Goal: Task Accomplishment & Management: Manage account settings

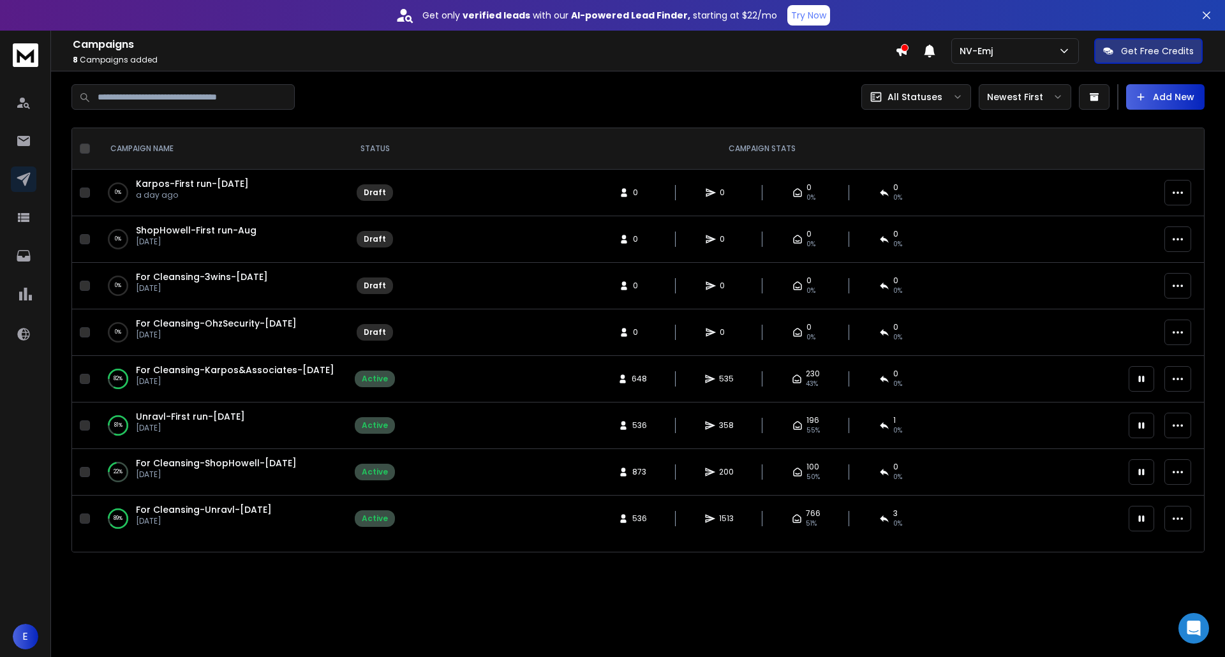
click at [257, 378] on p "[DATE]" at bounding box center [235, 381] width 198 height 10
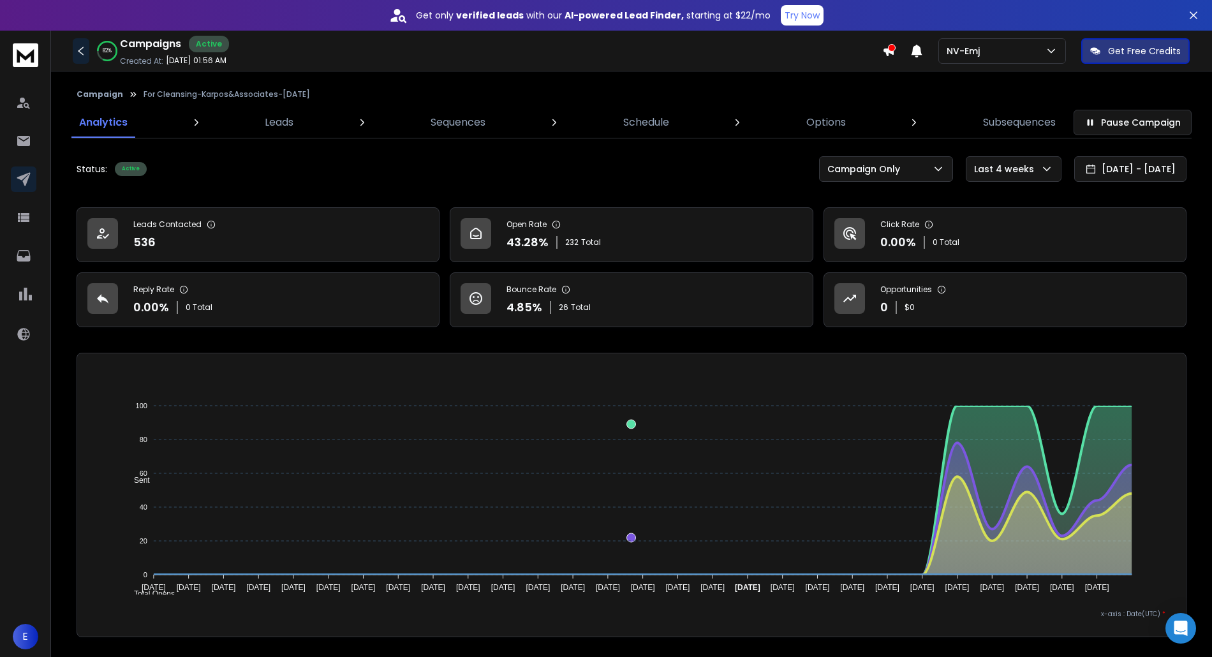
click at [79, 54] on icon at bounding box center [80, 50] width 11 height 11
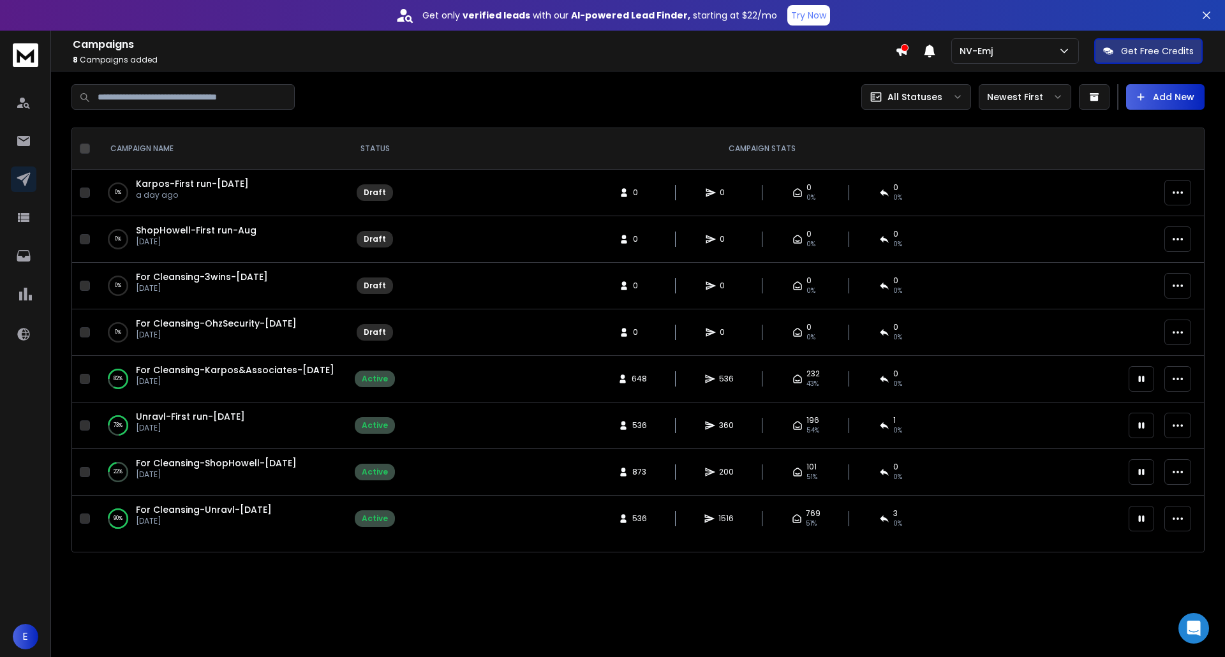
click at [1180, 242] on icon "button" at bounding box center [1178, 239] width 13 height 13
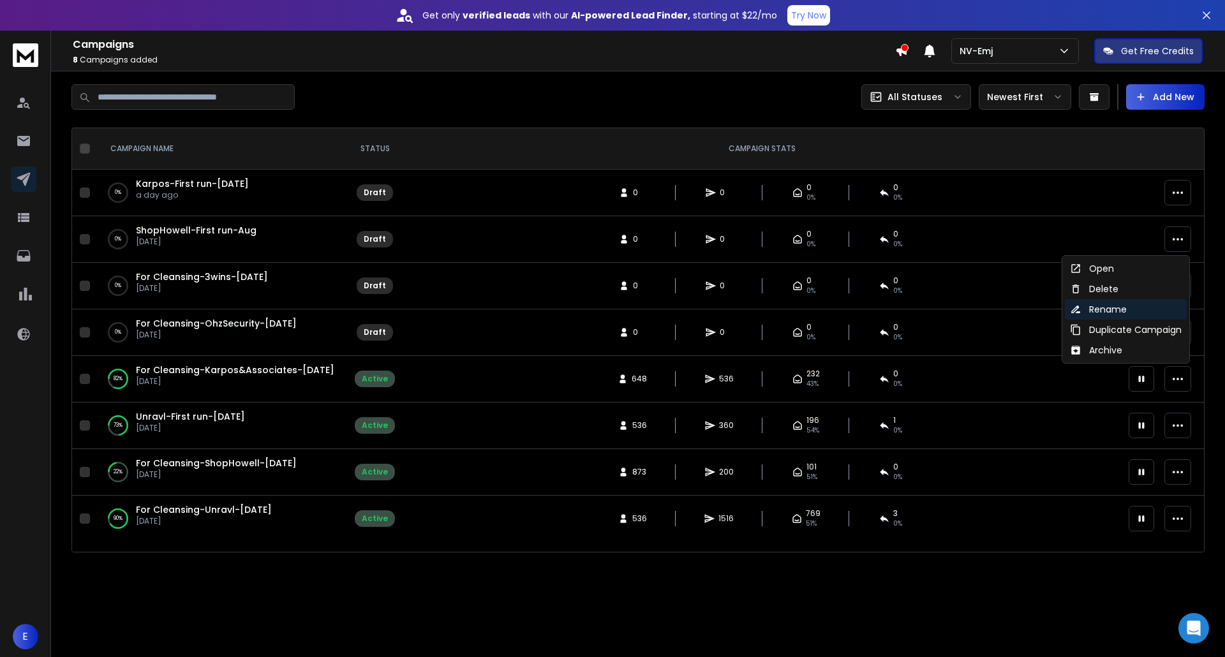
click at [1131, 311] on div "Rename" at bounding box center [1126, 309] width 122 height 20
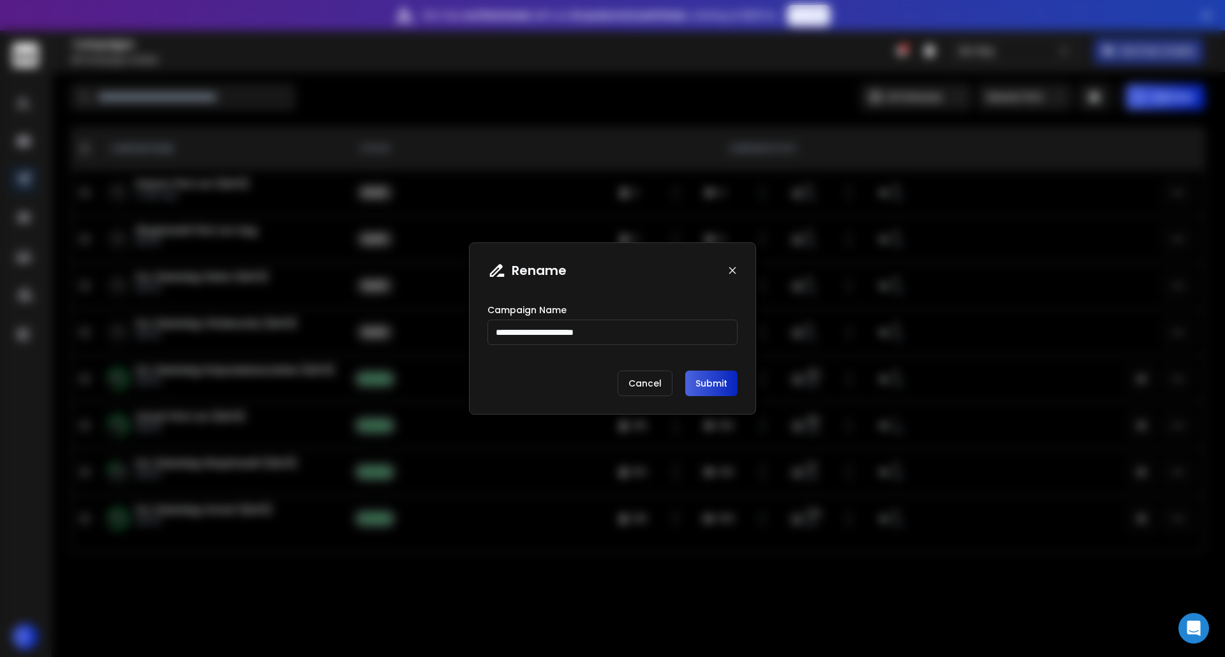
click at [633, 335] on input "**********" at bounding box center [613, 333] width 250 height 26
type input "**********"
click at [724, 378] on button "Submit" at bounding box center [711, 384] width 52 height 26
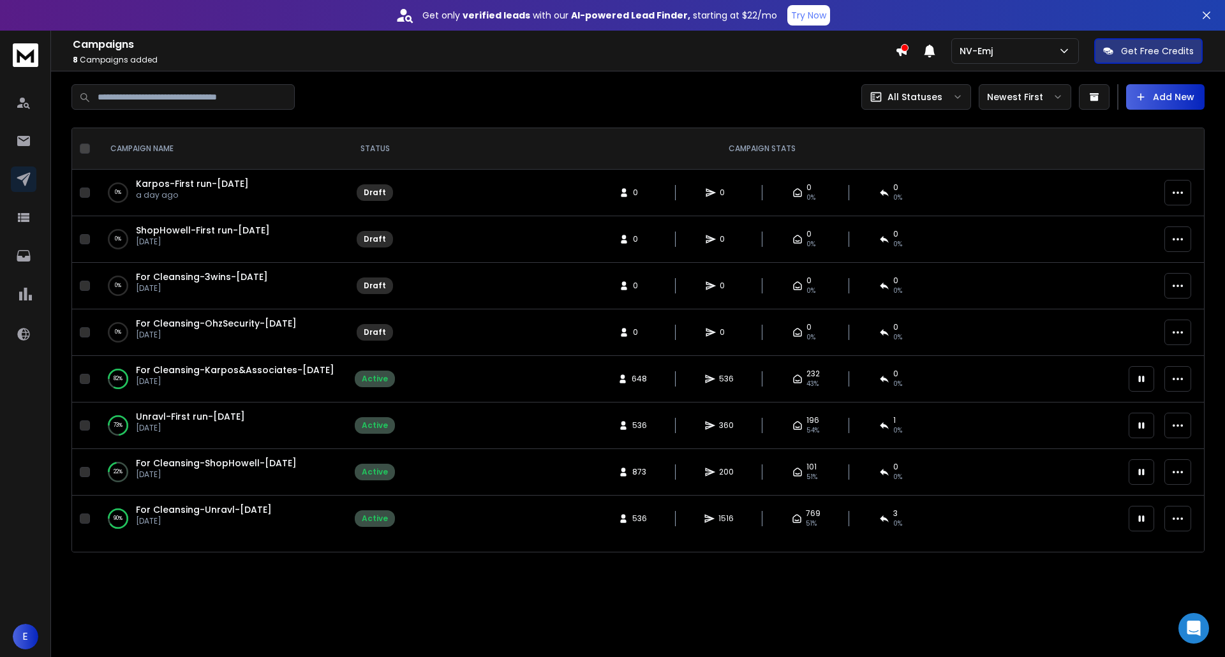
click at [269, 410] on td "73 % Unravl-First run-[DATE] [DATE]" at bounding box center [221, 426] width 252 height 47
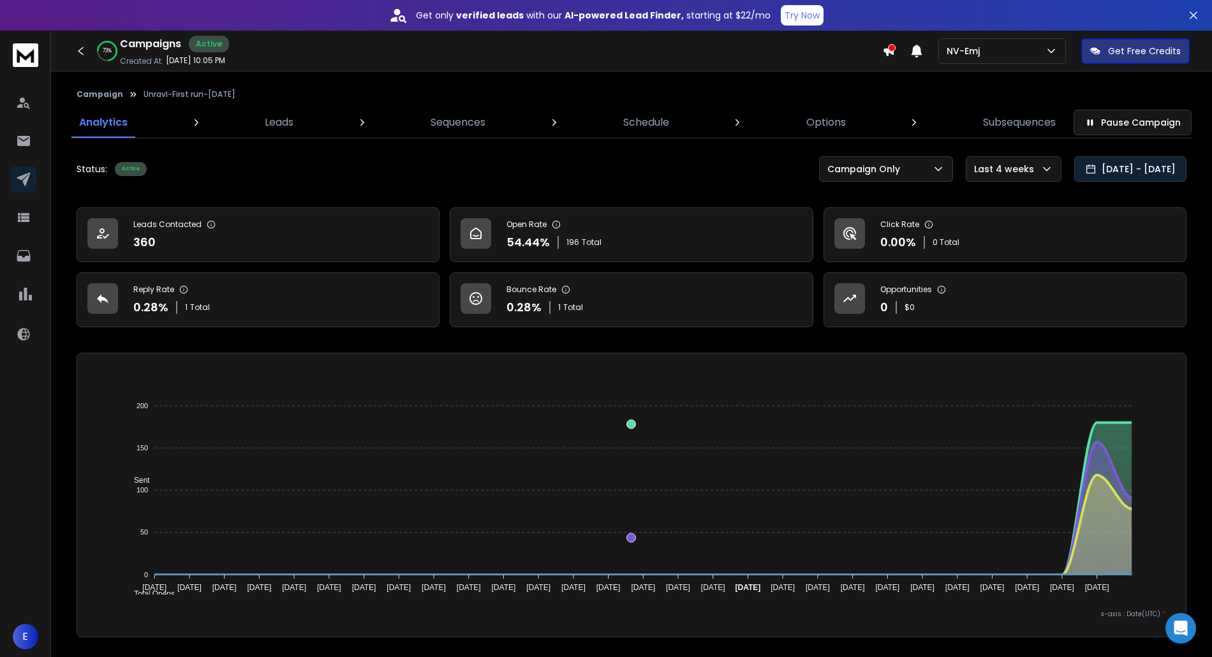
click at [1087, 170] on button "[DATE] - [DATE]" at bounding box center [1131, 169] width 112 height 26
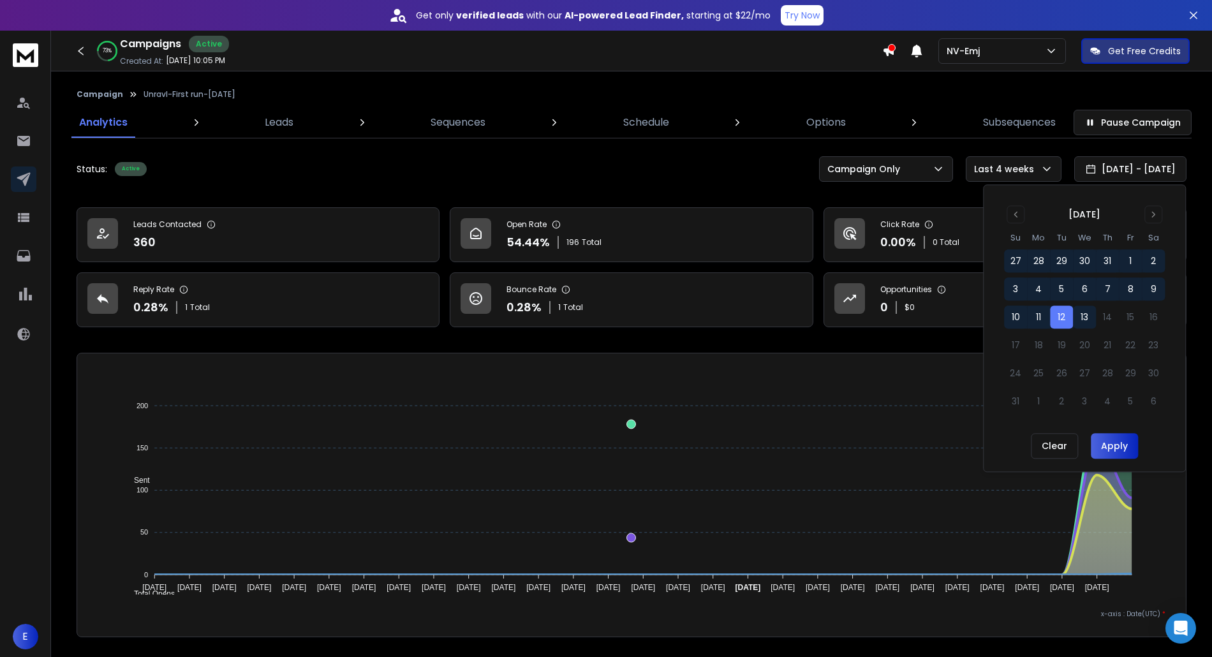
click at [1089, 317] on button "13" at bounding box center [1084, 317] width 23 height 23
click at [1071, 316] on button "12" at bounding box center [1061, 317] width 23 height 23
click at [1069, 316] on button "12" at bounding box center [1061, 317] width 23 height 23
click at [1113, 447] on button "Apply" at bounding box center [1114, 447] width 47 height 26
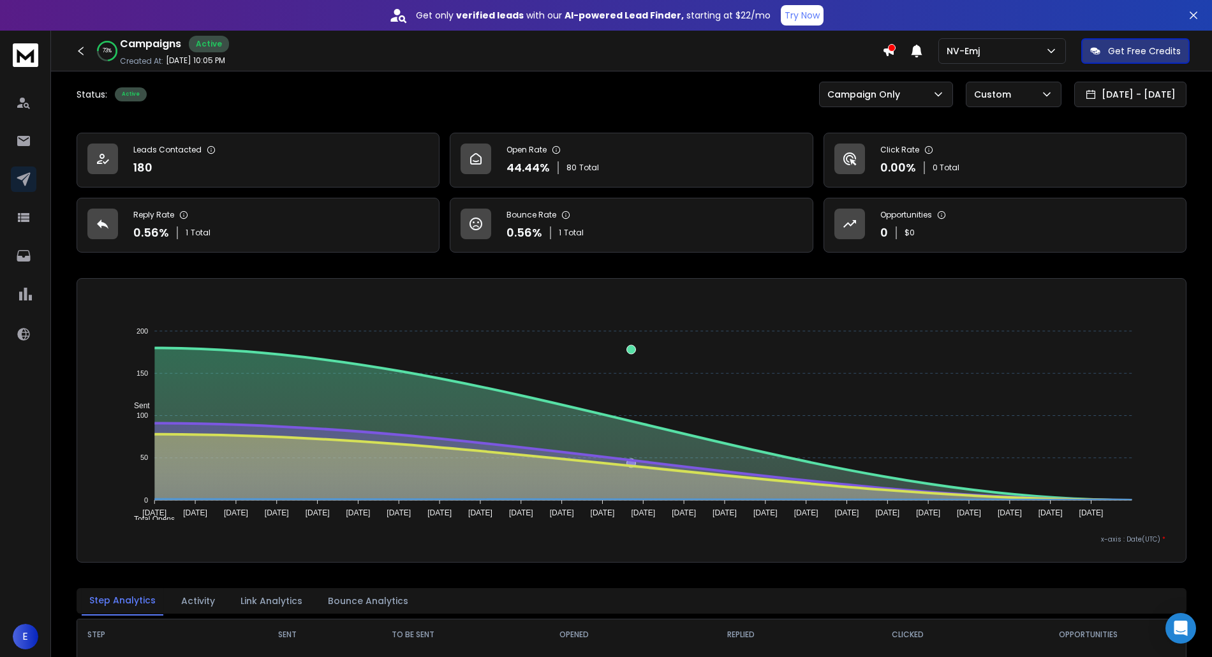
scroll to position [197, 0]
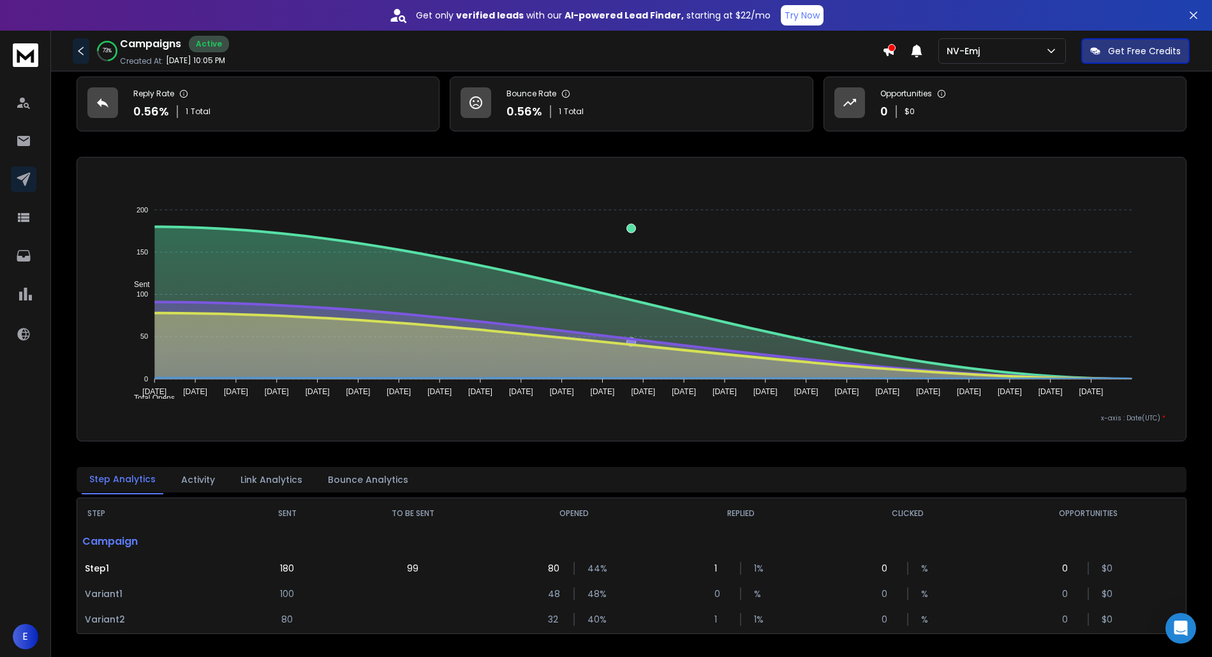
click at [79, 59] on button at bounding box center [81, 51] width 17 height 26
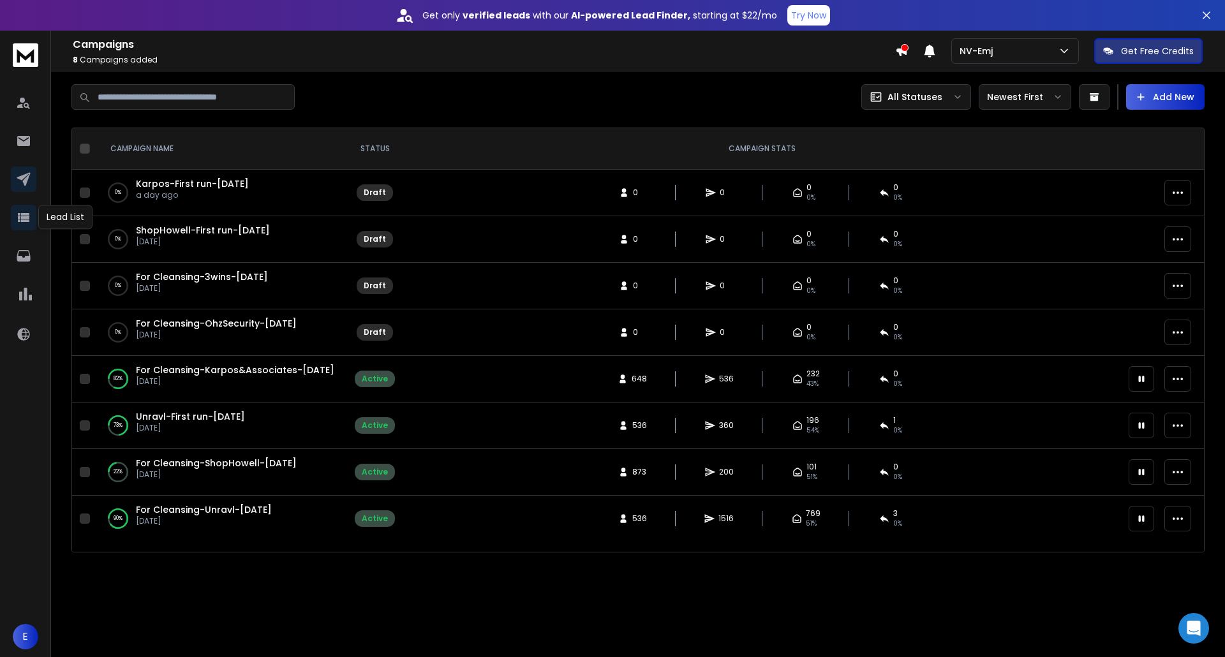
click at [23, 218] on icon at bounding box center [23, 217] width 11 height 9
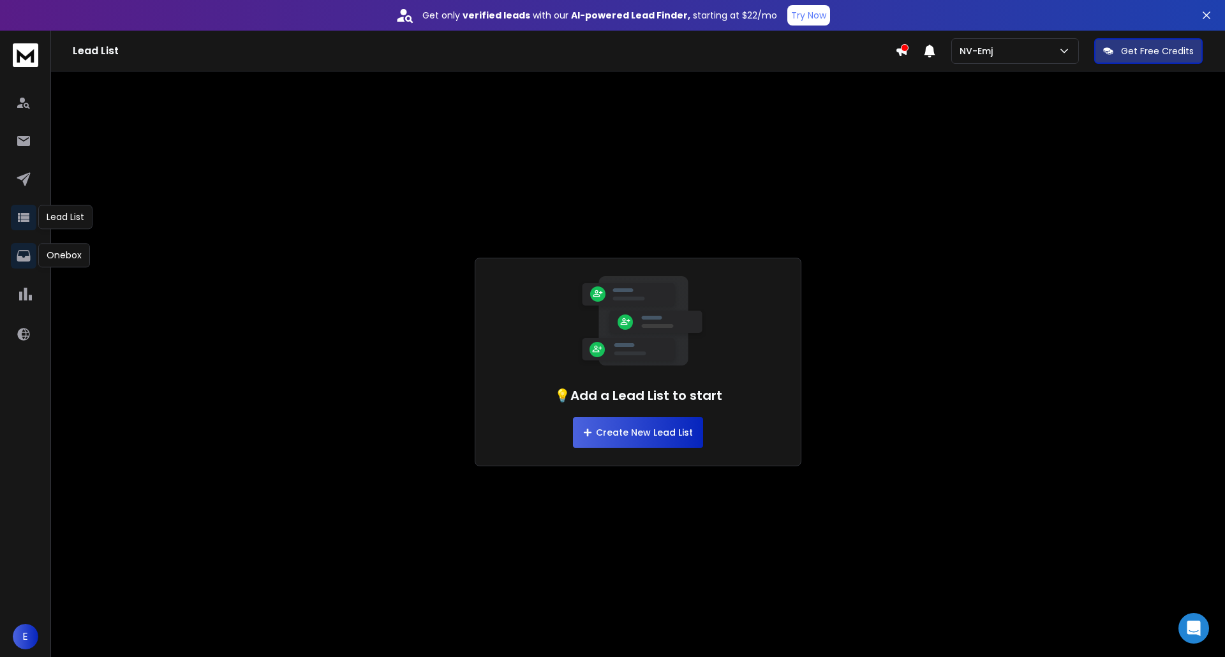
click at [26, 251] on icon at bounding box center [23, 255] width 13 height 11
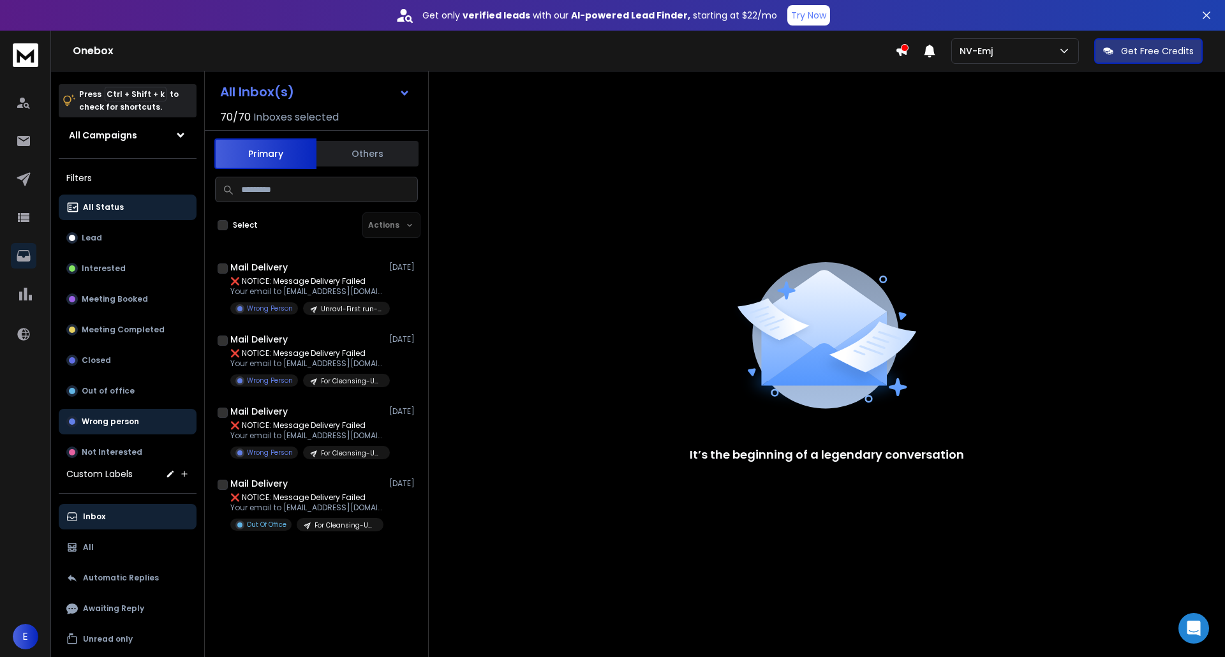
click at [121, 422] on p "Wrong person" at bounding box center [110, 422] width 57 height 10
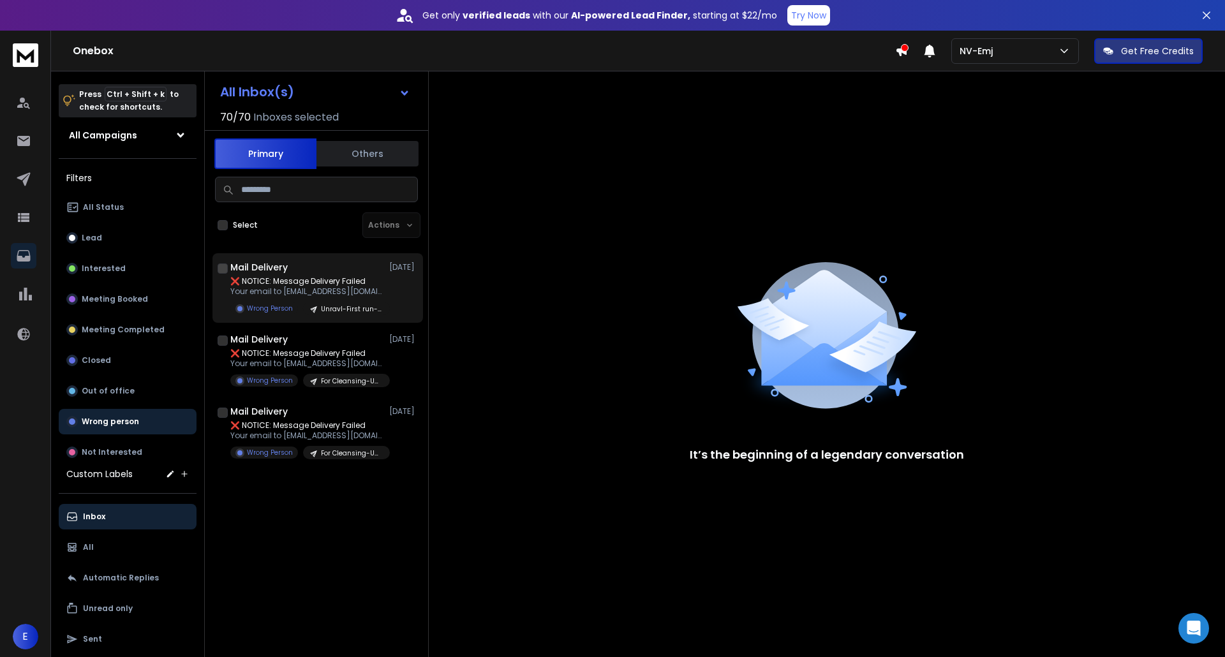
click at [330, 289] on p "Your email to [EMAIL_ADDRESS][DOMAIN_NAME] failed" at bounding box center [306, 292] width 153 height 10
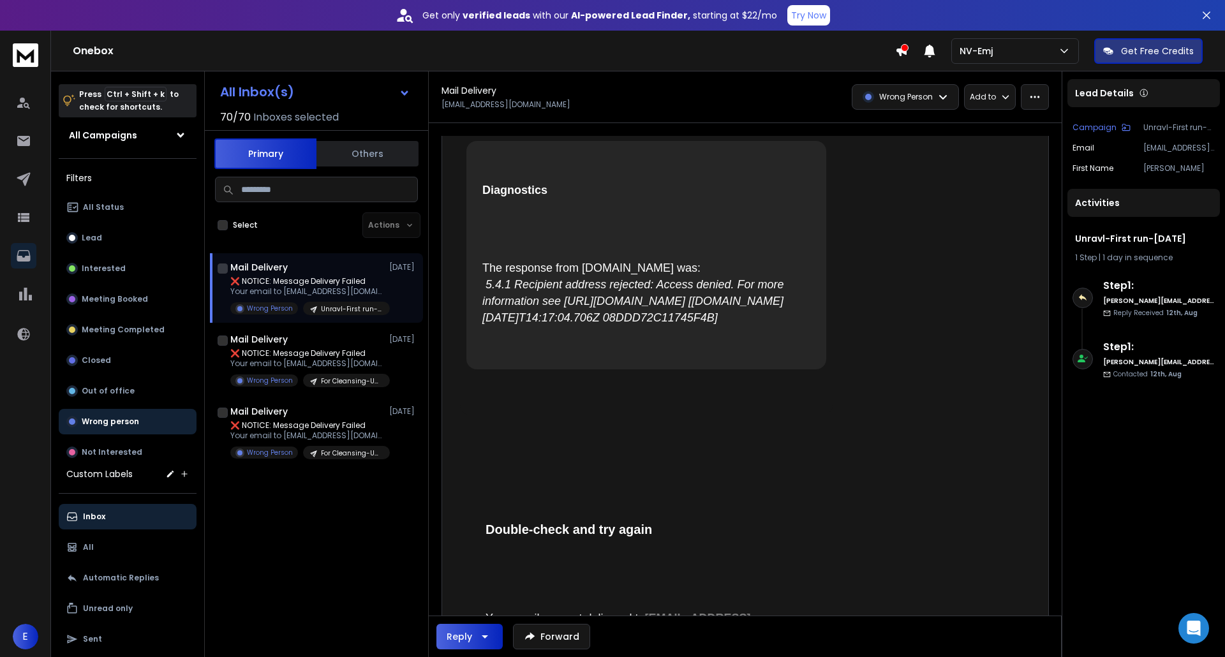
scroll to position [1106, 0]
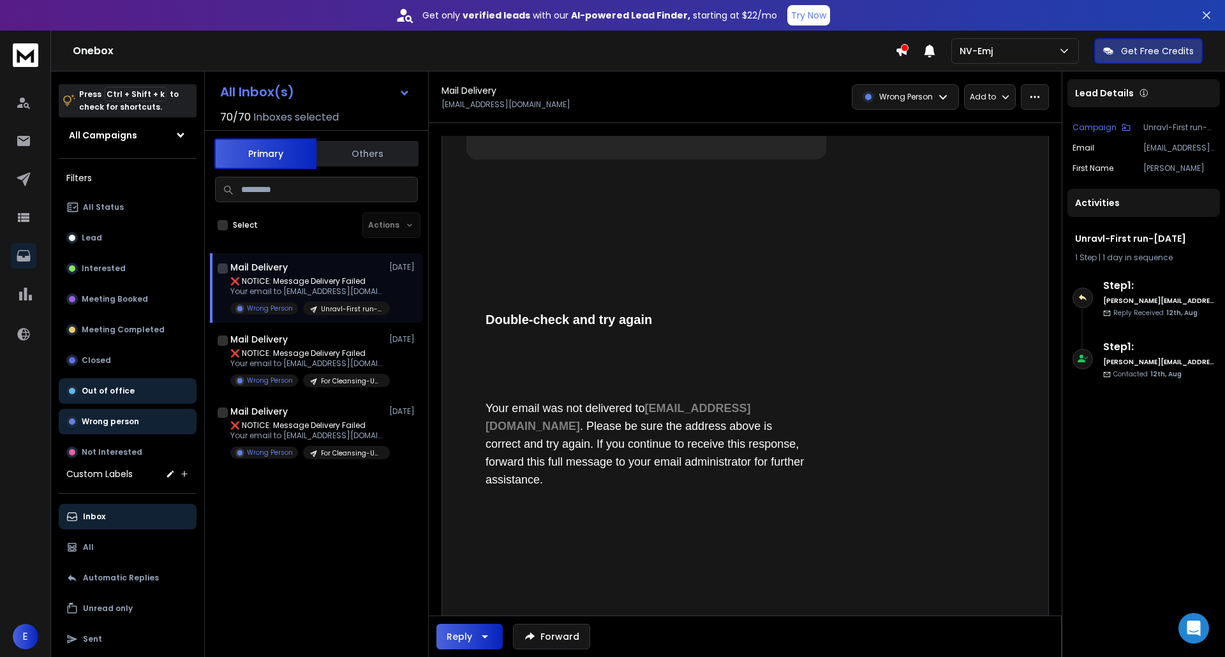
click at [137, 385] on button "Out of office" at bounding box center [128, 391] width 138 height 26
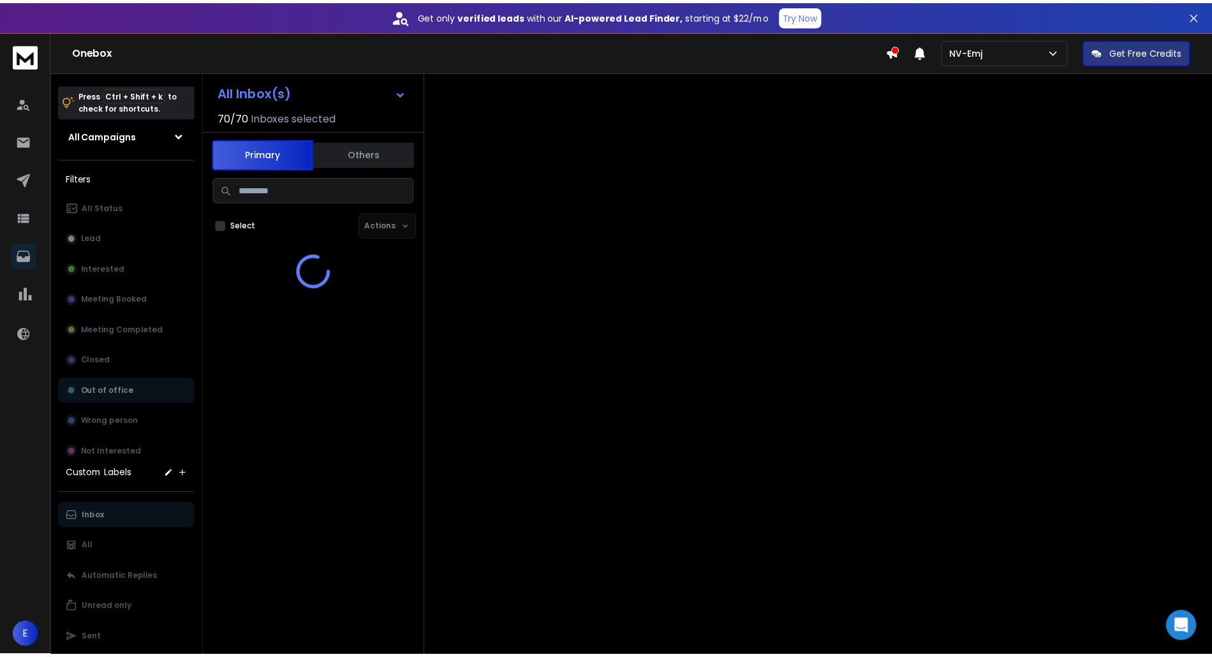
scroll to position [0, 0]
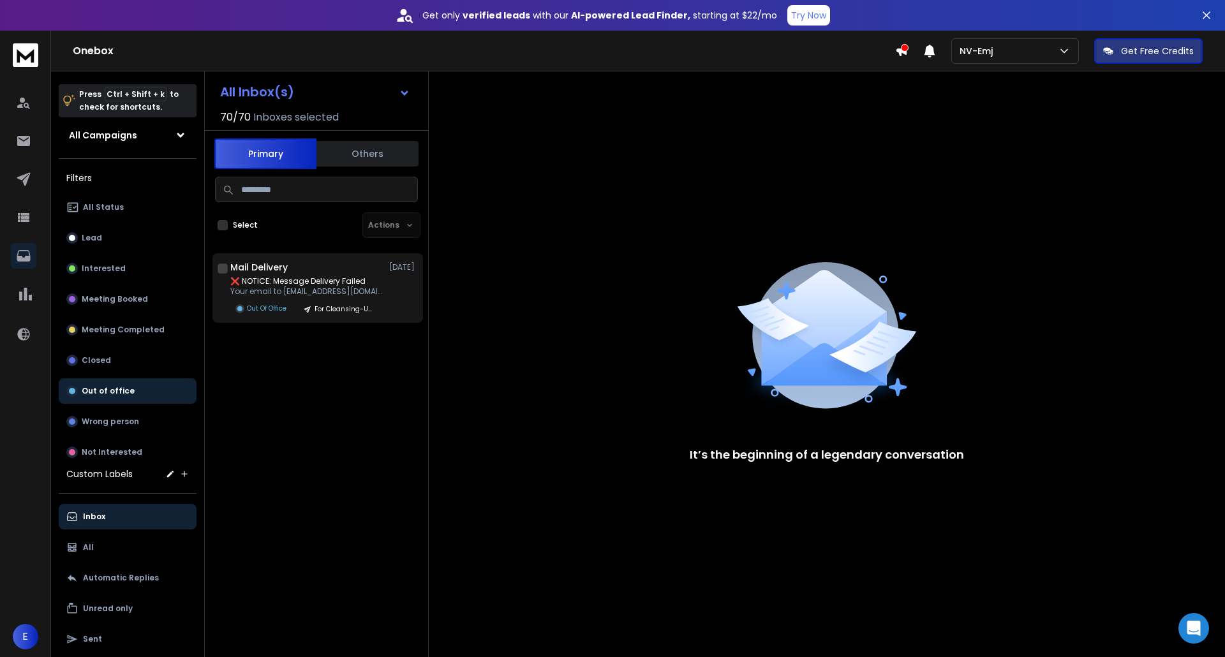
click at [353, 276] on p "❌ NOTICE: Message Delivery Failed" at bounding box center [306, 281] width 153 height 10
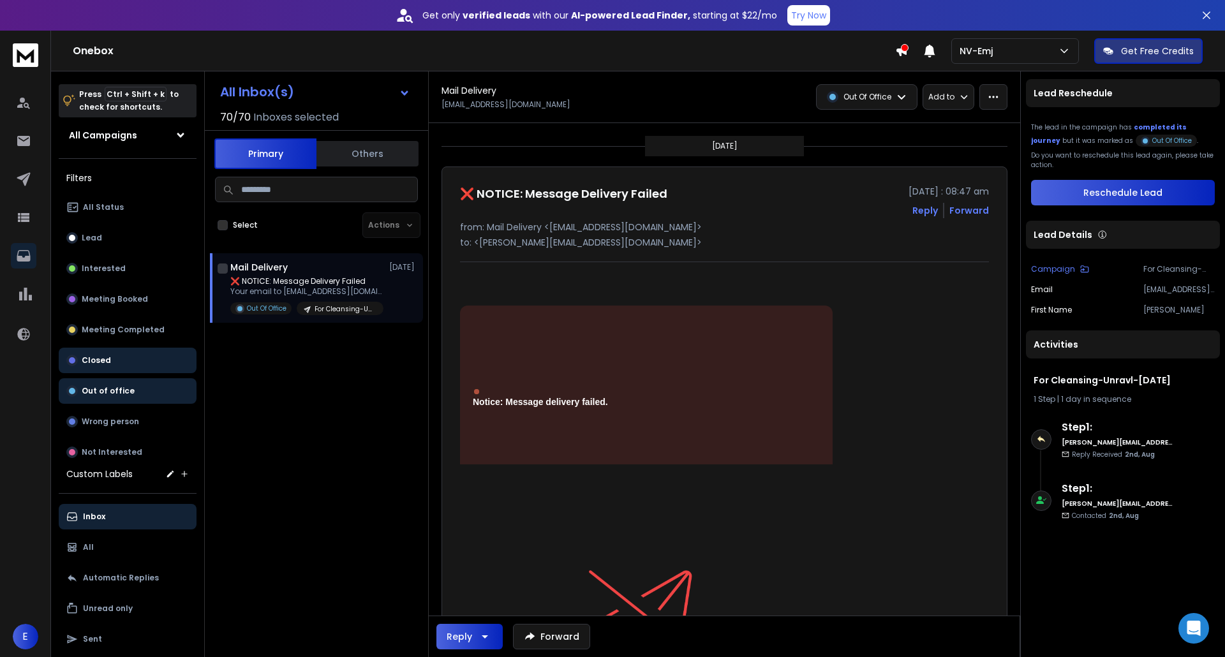
click at [126, 354] on button "Closed" at bounding box center [128, 361] width 138 height 26
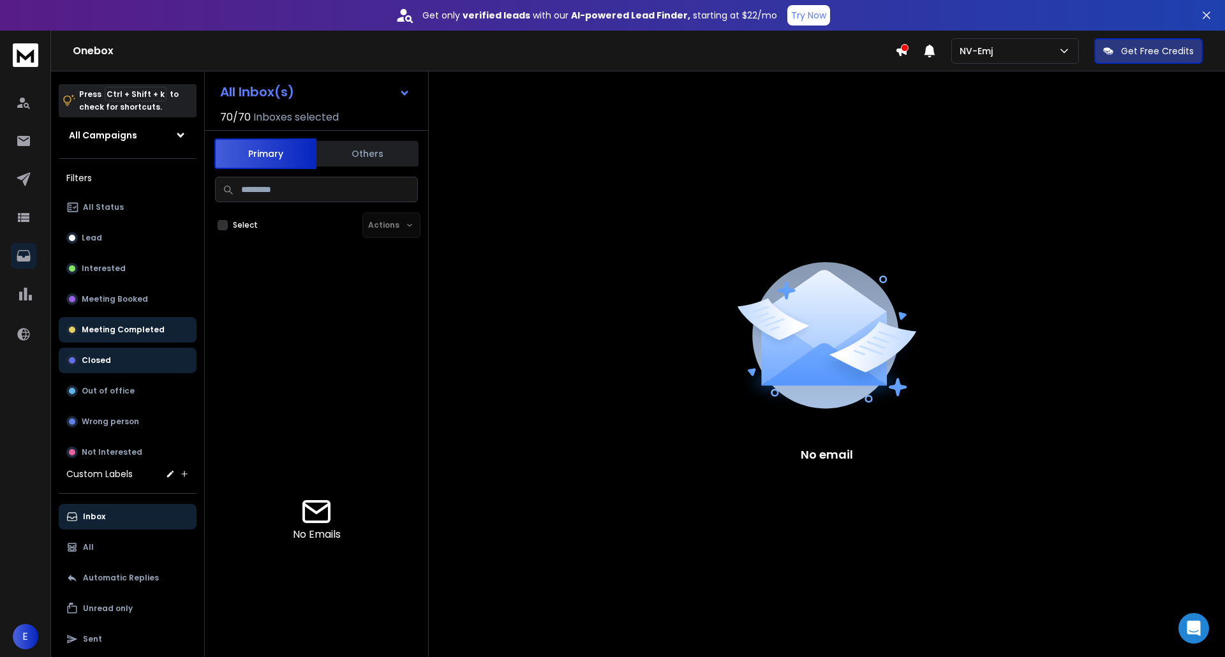
click at [141, 331] on p "Meeting Completed" at bounding box center [123, 330] width 83 height 10
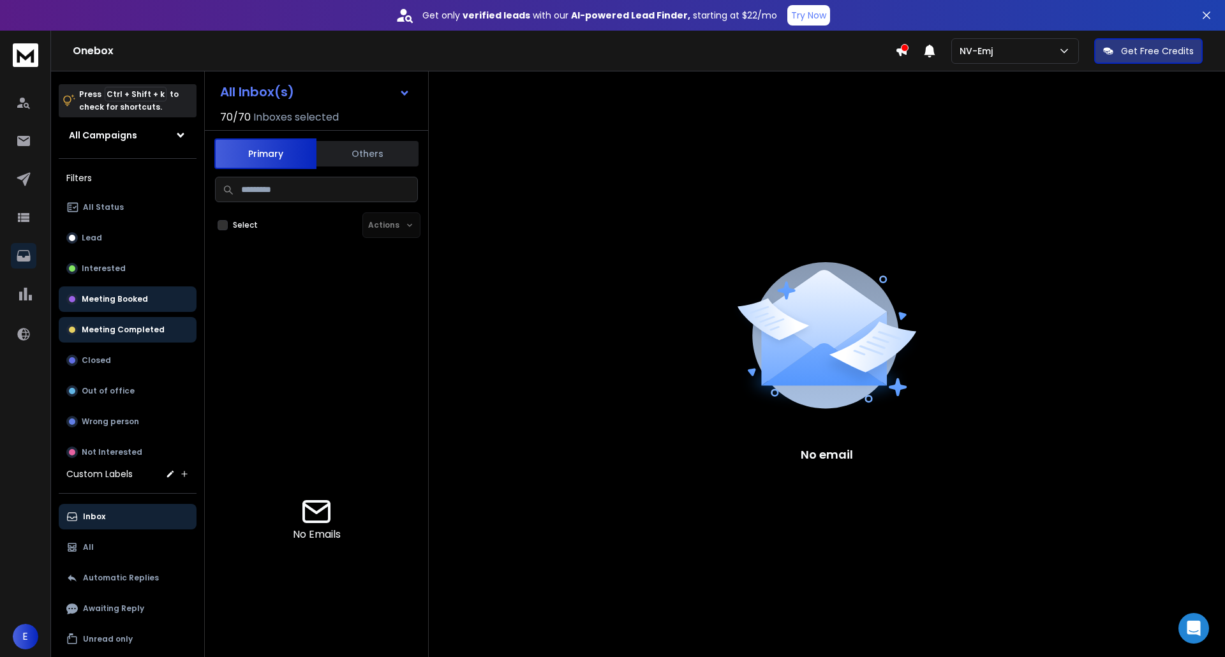
click at [144, 304] on button "Meeting Booked" at bounding box center [128, 300] width 138 height 26
click at [143, 274] on button "Interested" at bounding box center [128, 269] width 138 height 26
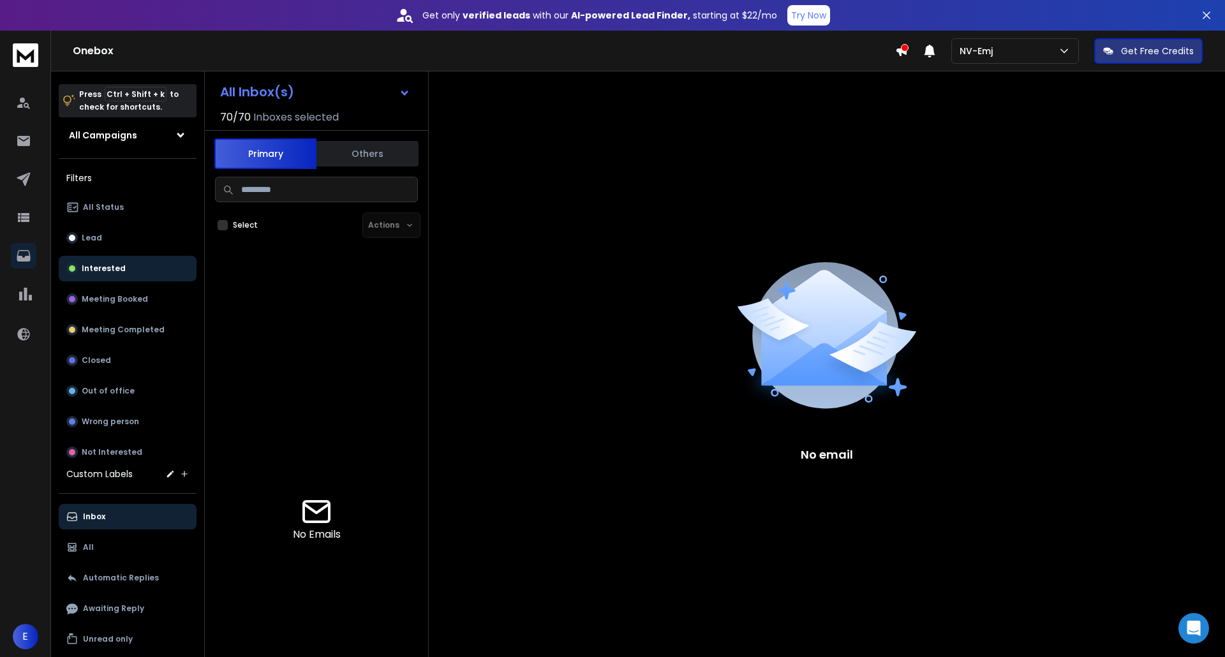
click at [133, 241] on button "Lead" at bounding box center [128, 238] width 138 height 26
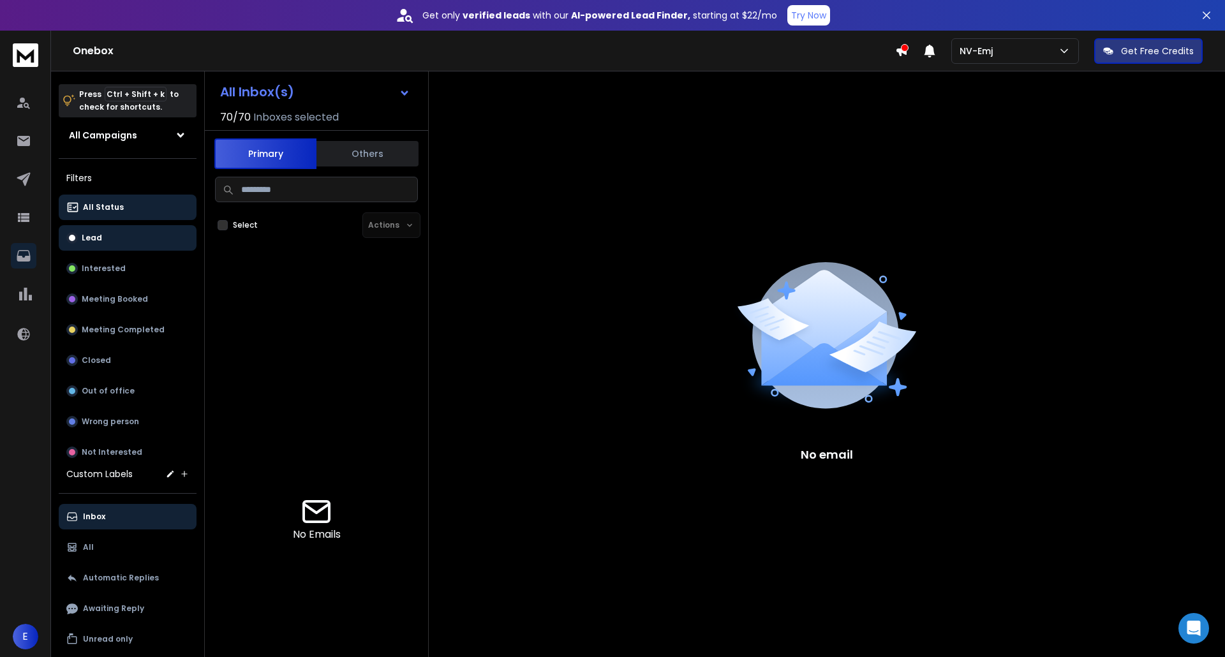
click at [125, 205] on button "All Status" at bounding box center [128, 208] width 138 height 26
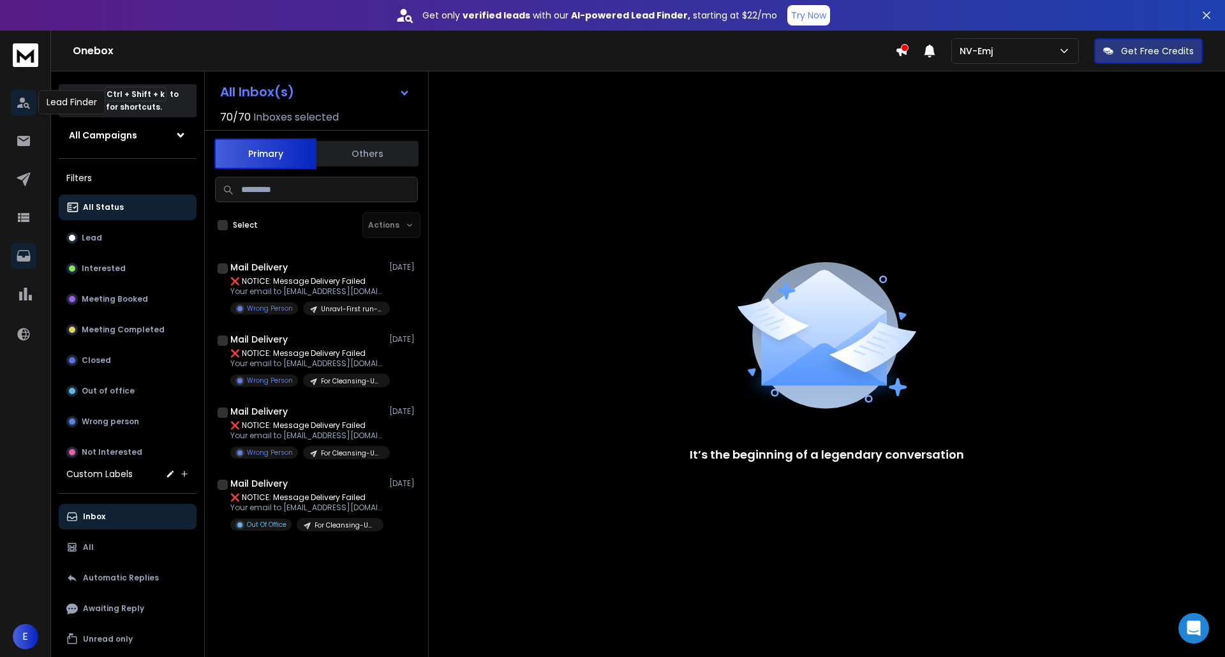
click at [29, 105] on link at bounding box center [24, 103] width 26 height 26
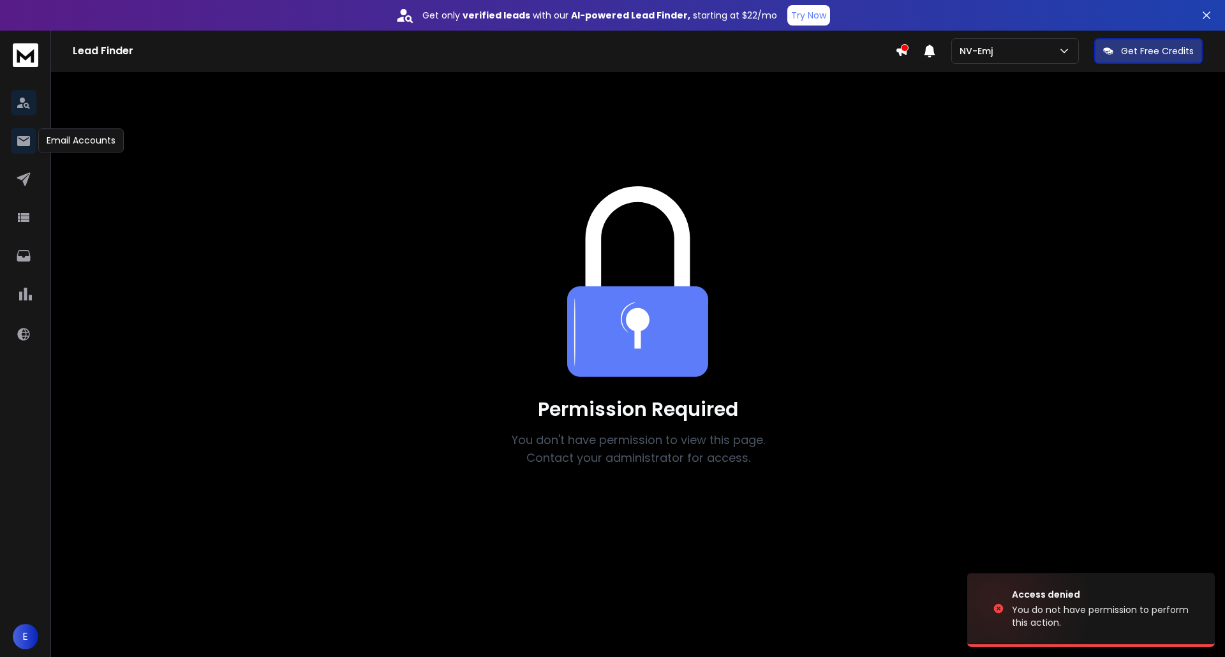
click at [29, 146] on icon at bounding box center [23, 140] width 15 height 15
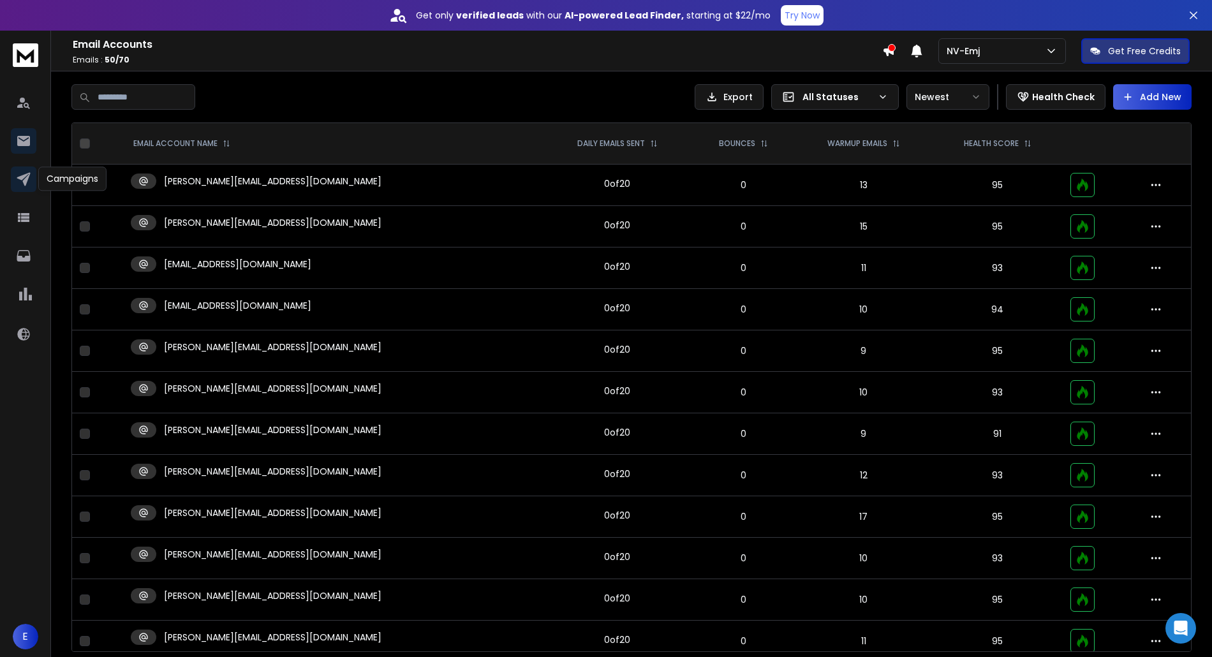
click at [27, 184] on icon at bounding box center [23, 179] width 15 height 15
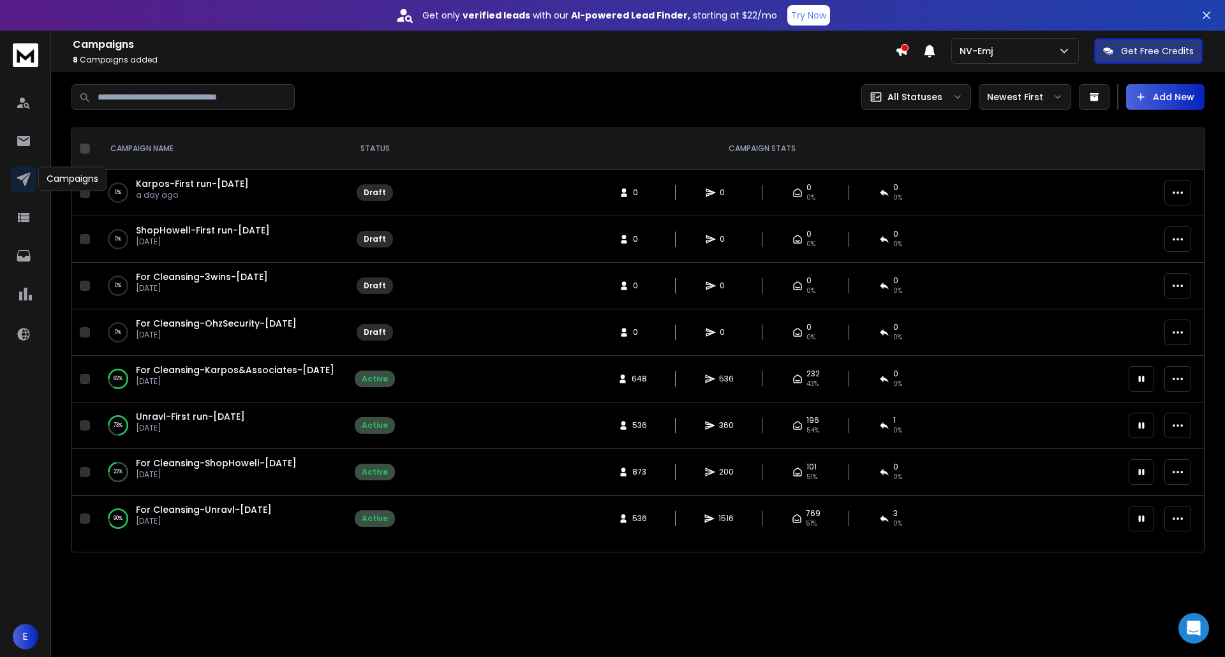
click at [27, 158] on div at bounding box center [25, 143] width 29 height 31
click at [31, 148] on icon at bounding box center [23, 140] width 15 height 15
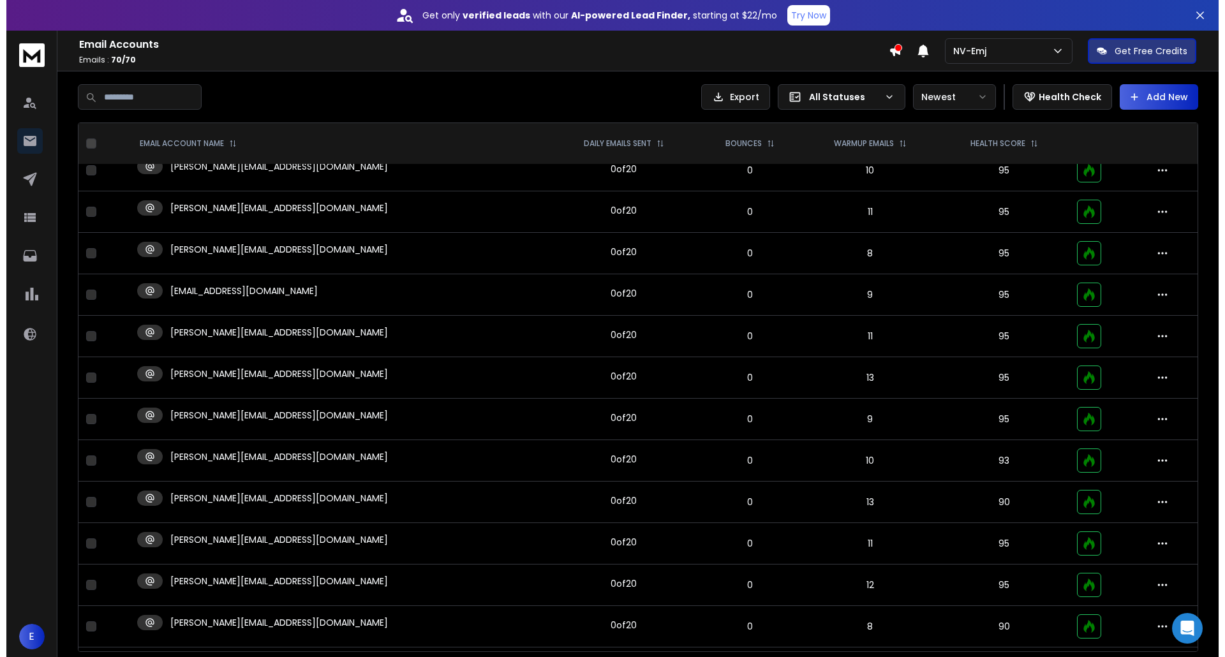
scroll to position [266, 0]
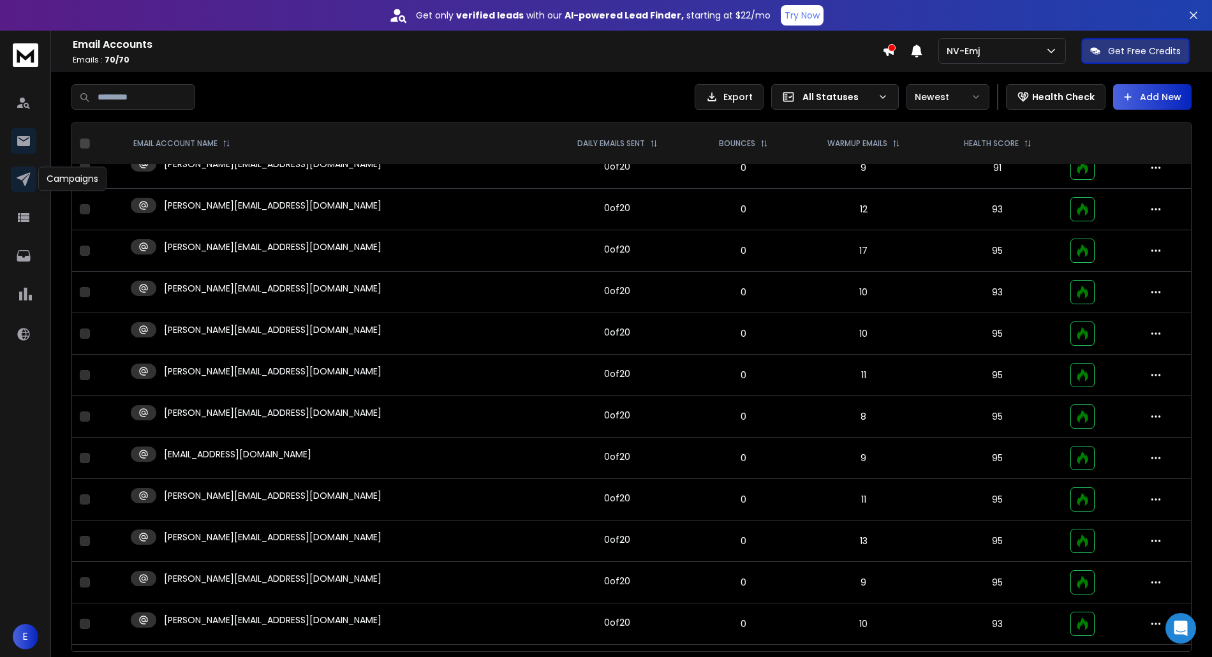
click at [19, 179] on icon at bounding box center [23, 179] width 15 height 15
